Goal: Communication & Community: Answer question/provide support

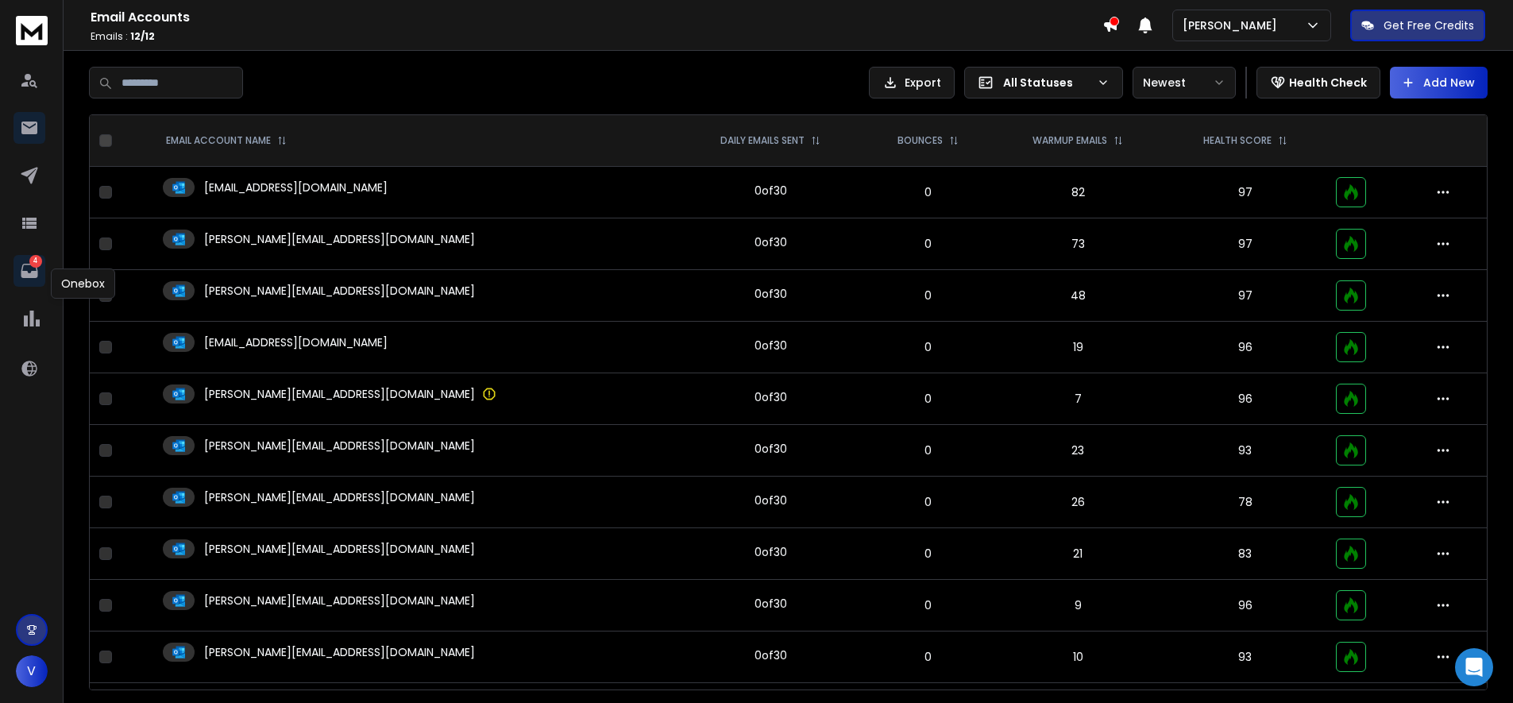
click at [23, 273] on link "4" at bounding box center [30, 271] width 32 height 32
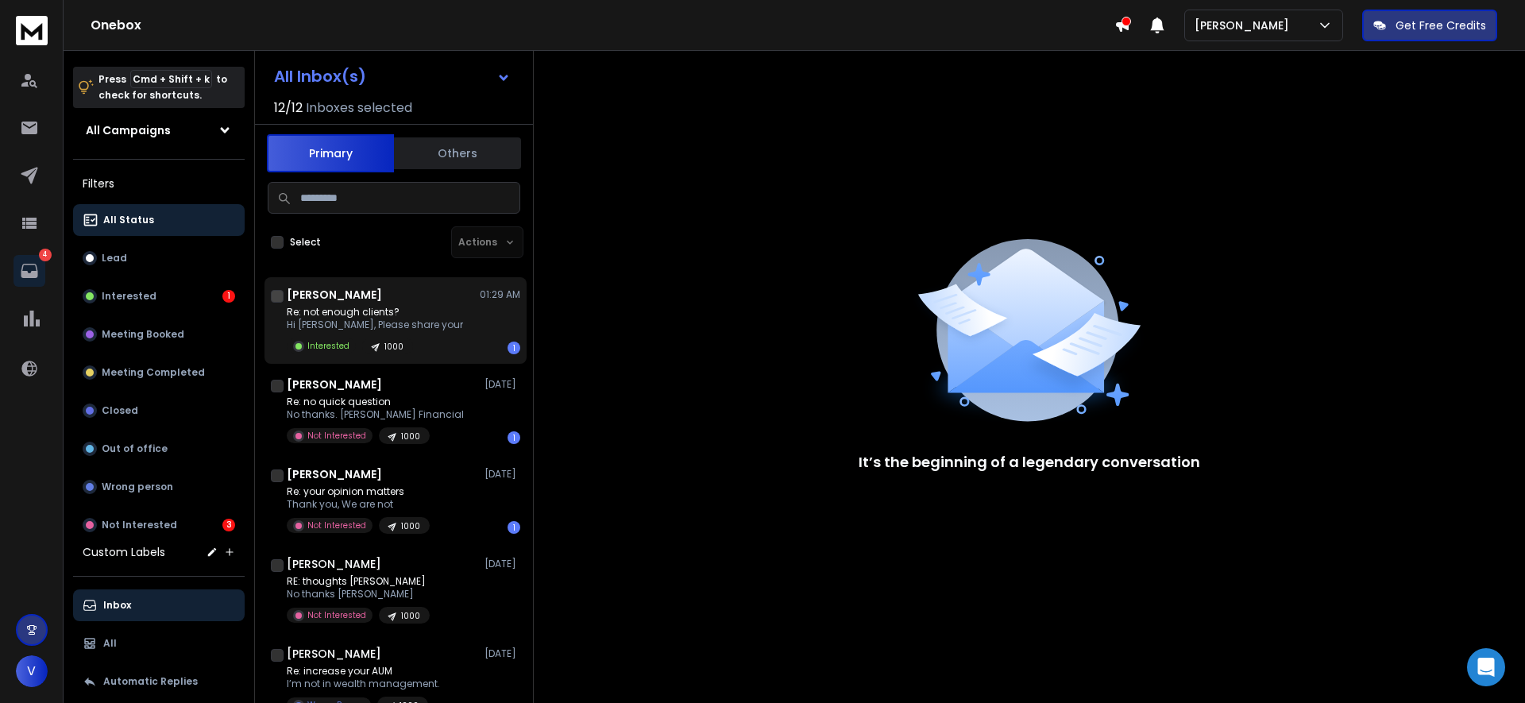
click at [456, 349] on div "Re: not enough clients? Hi [PERSON_NAME], Please share your Interested 1000 1" at bounding box center [403, 330] width 233 height 48
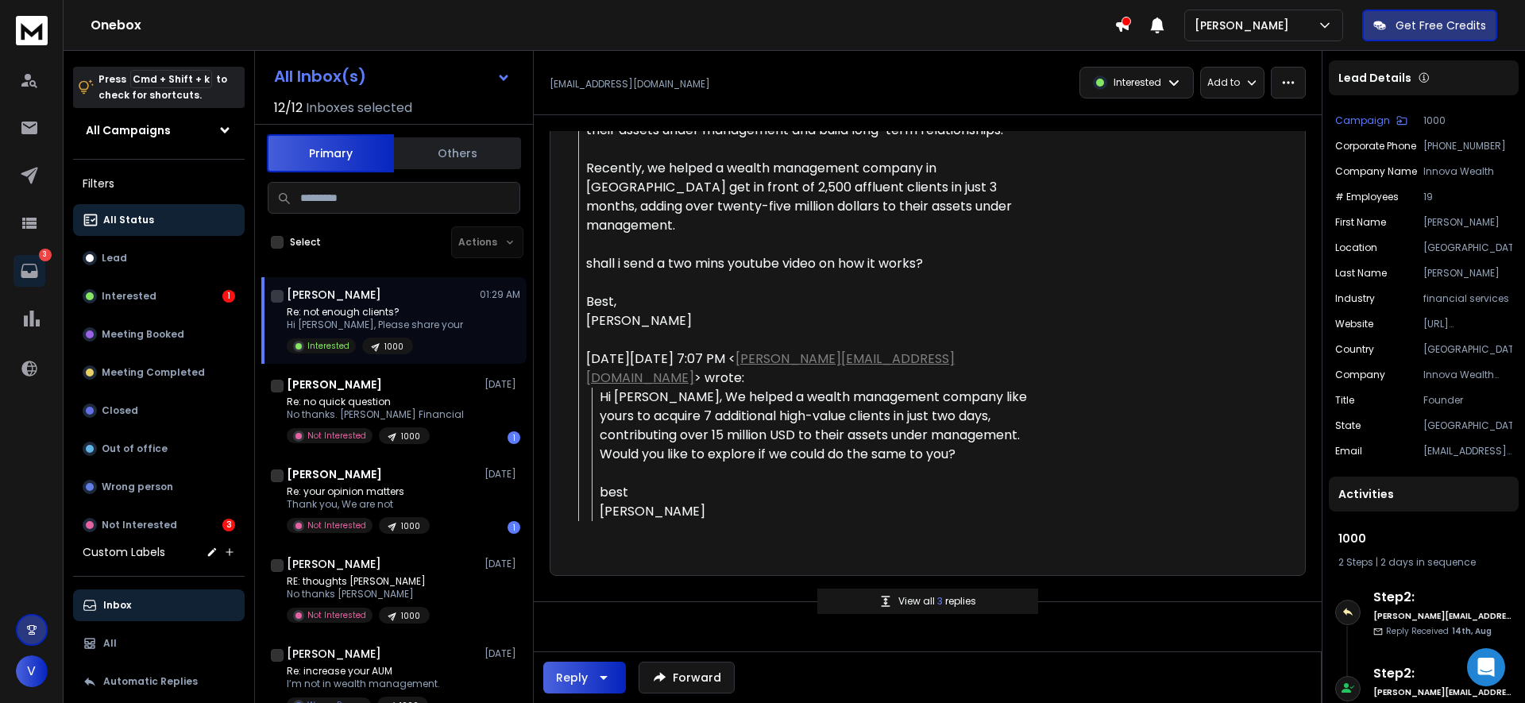
scroll to position [623, 0]
click at [934, 588] on div "View all 3 replies" at bounding box center [927, 600] width 221 height 25
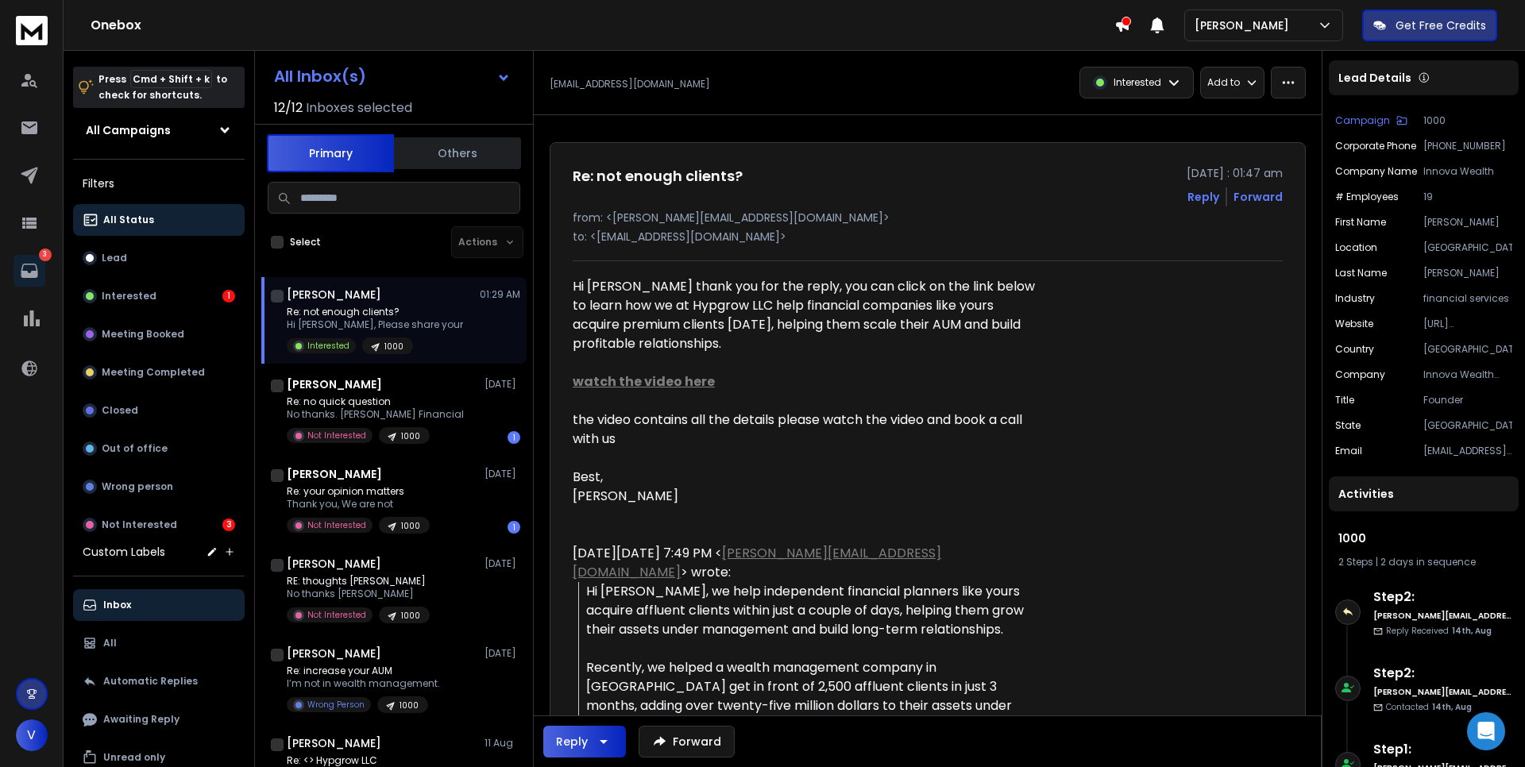
scroll to position [0, 0]
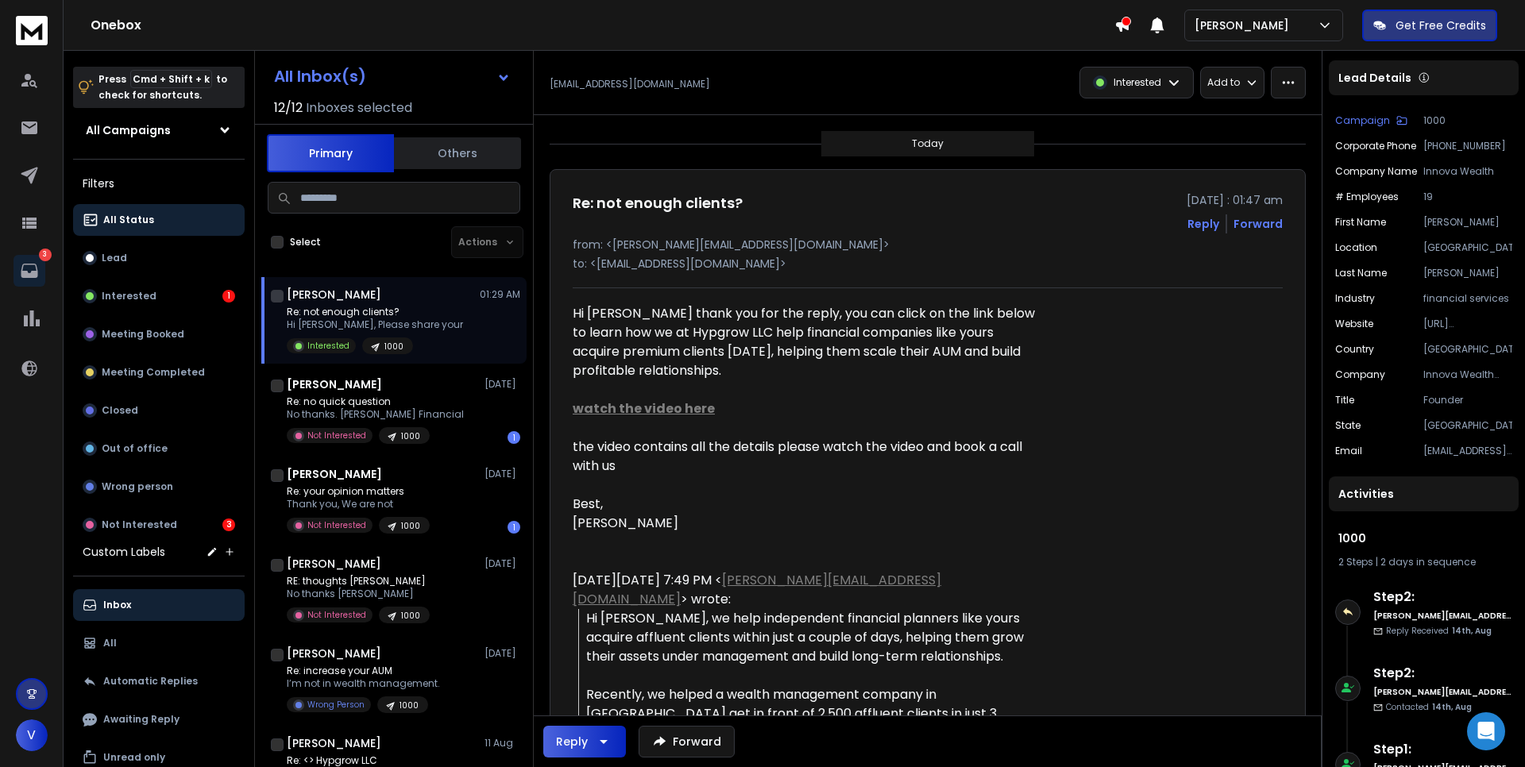
click at [692, 418] on u "watch the video here" at bounding box center [644, 408] width 142 height 18
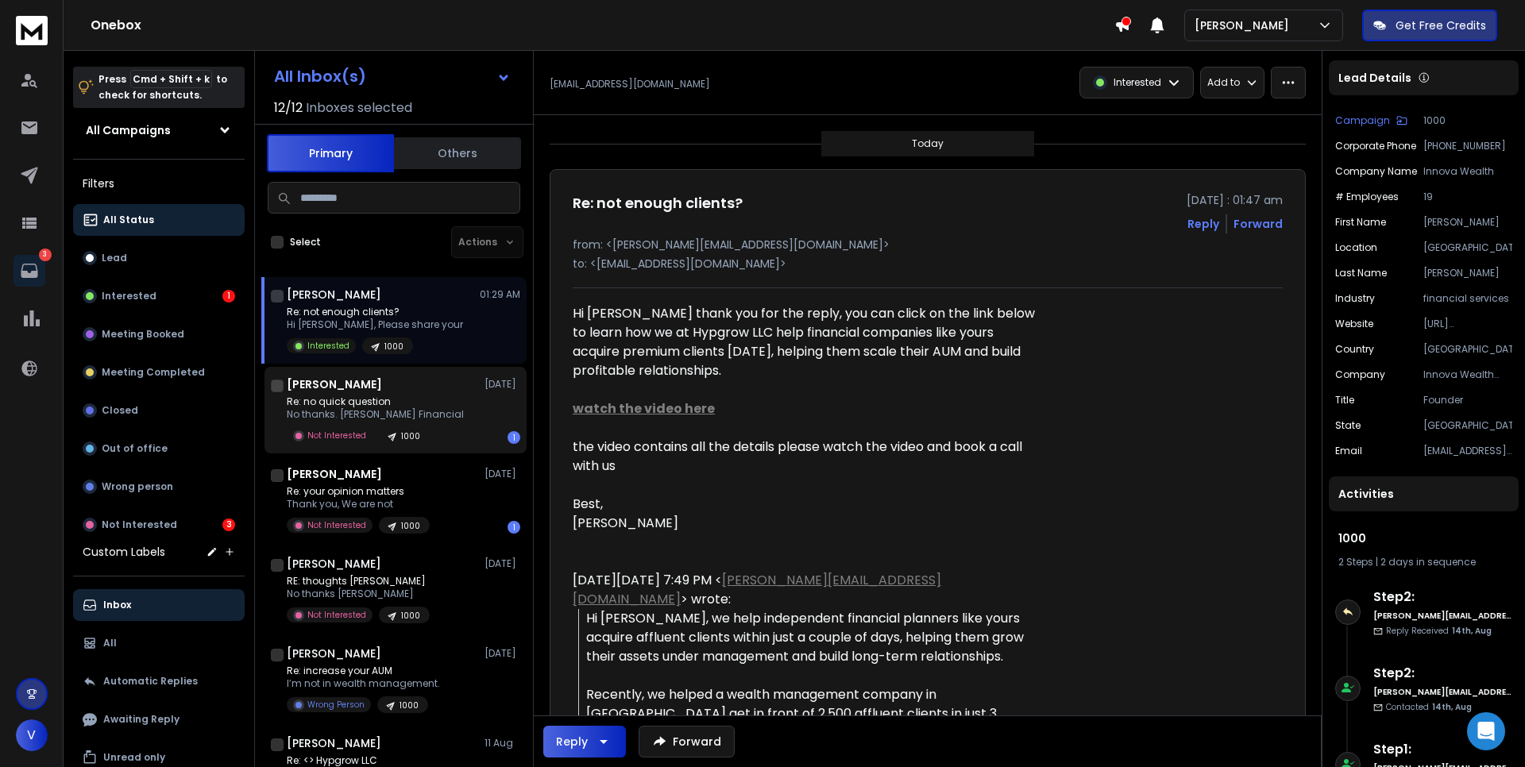
click at [430, 444] on div "1000" at bounding box center [404, 435] width 51 height 17
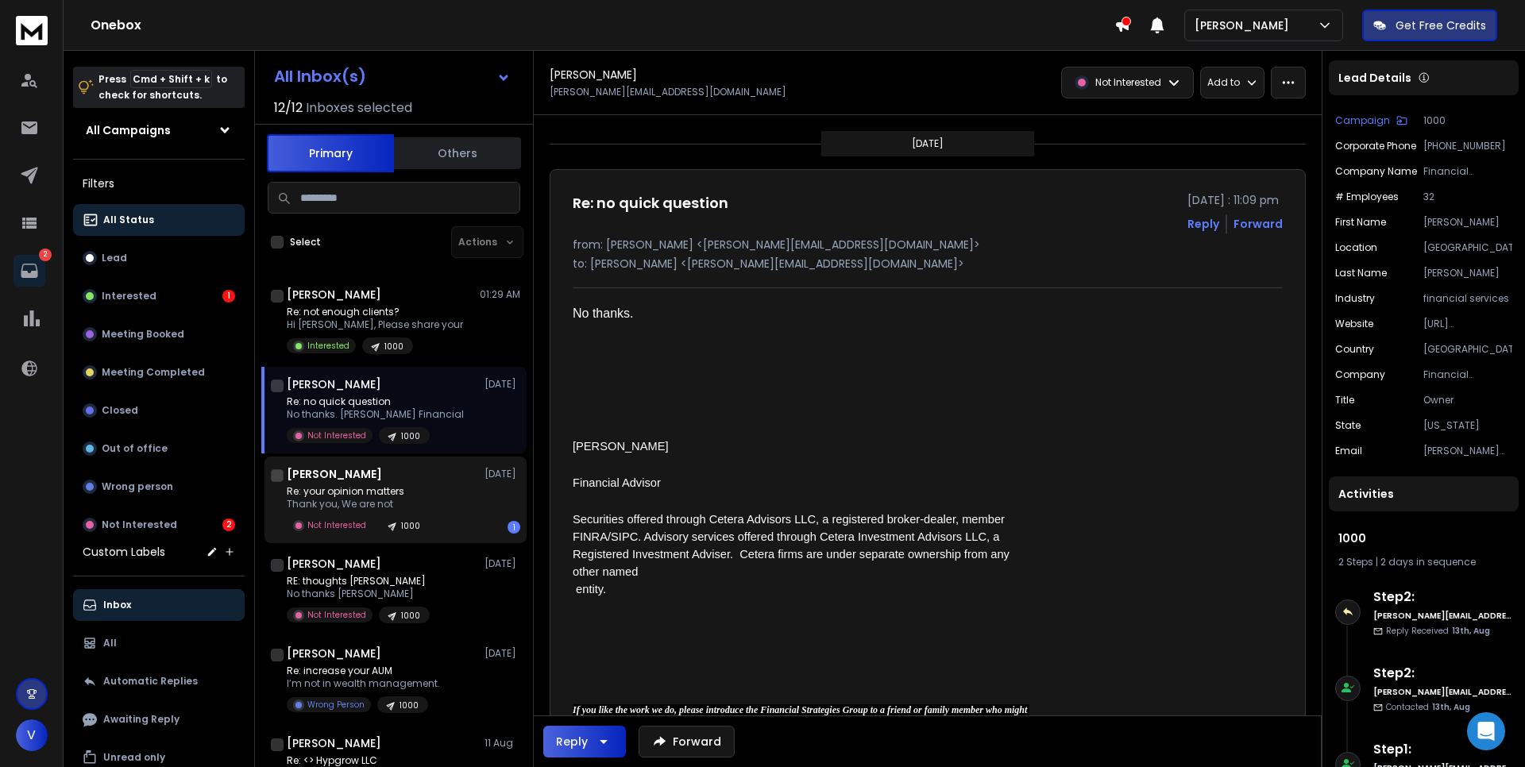
click at [469, 534] on div "Re: your opinion matters Thank you, We are not Not Interested 1000 1" at bounding box center [403, 509] width 233 height 48
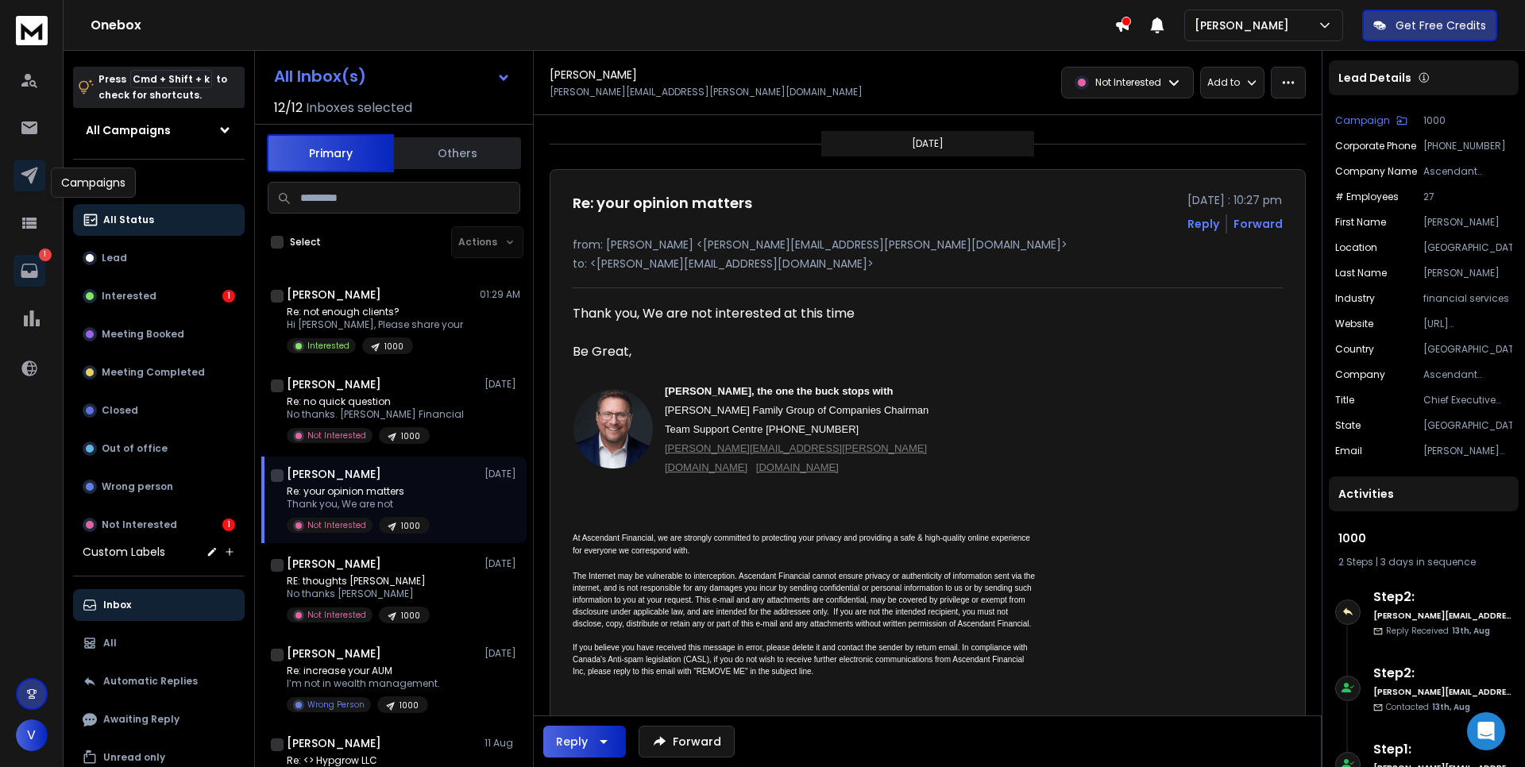
click at [34, 183] on icon at bounding box center [29, 175] width 17 height 17
